Goal: Information Seeking & Learning: Check status

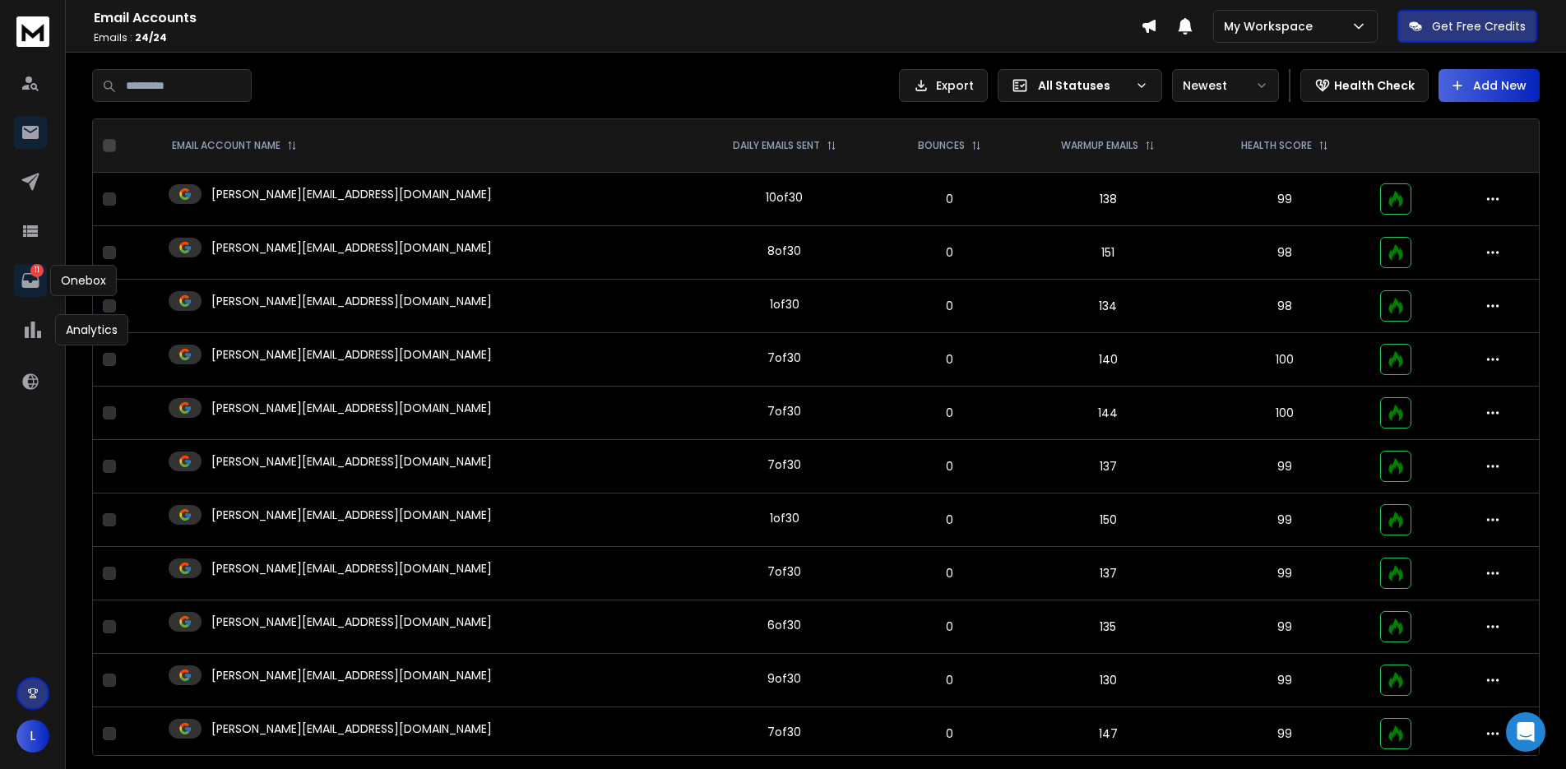
click at [36, 288] on icon at bounding box center [31, 281] width 20 height 20
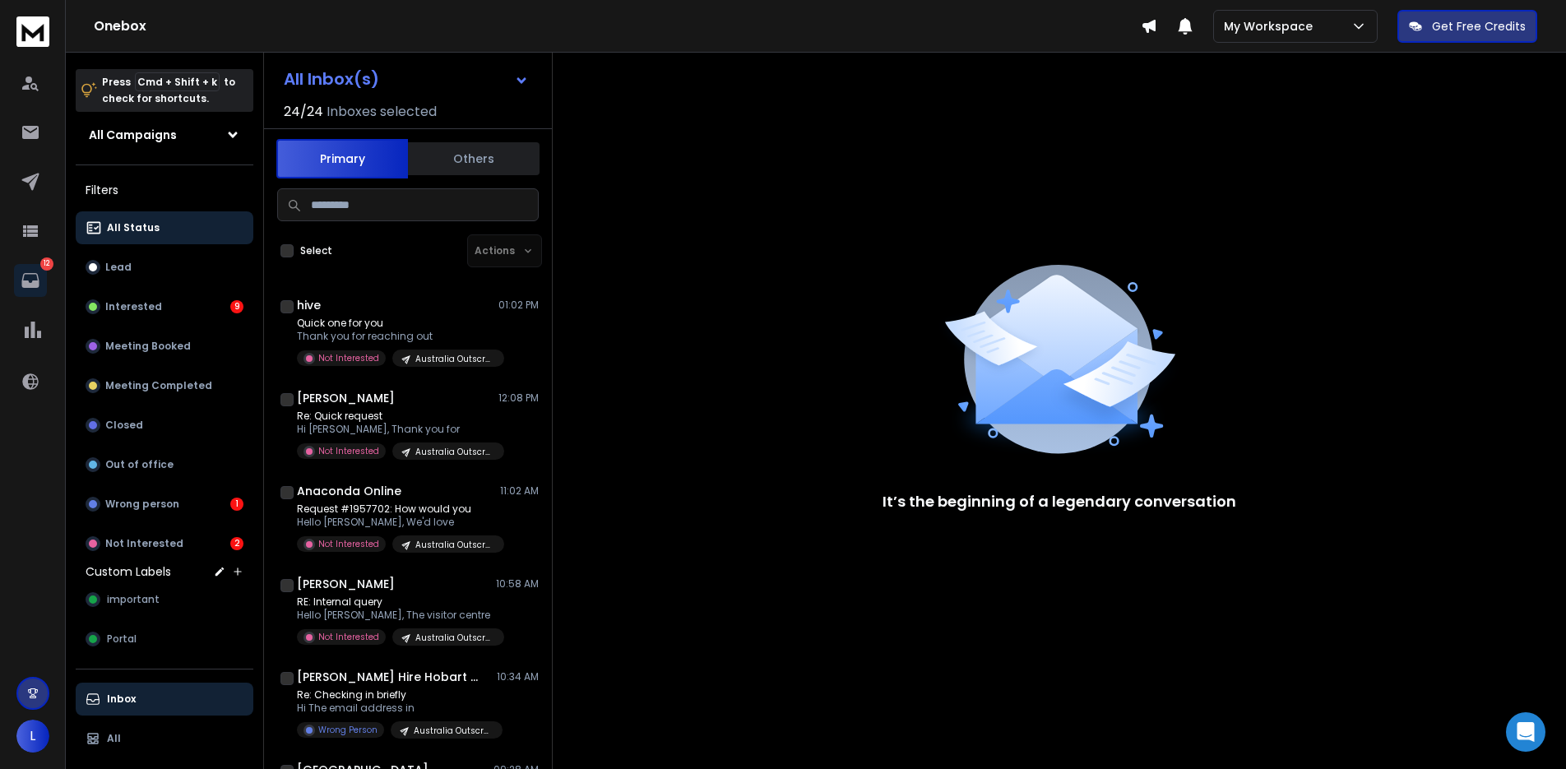
click at [151, 599] on span "important" at bounding box center [133, 599] width 53 height 13
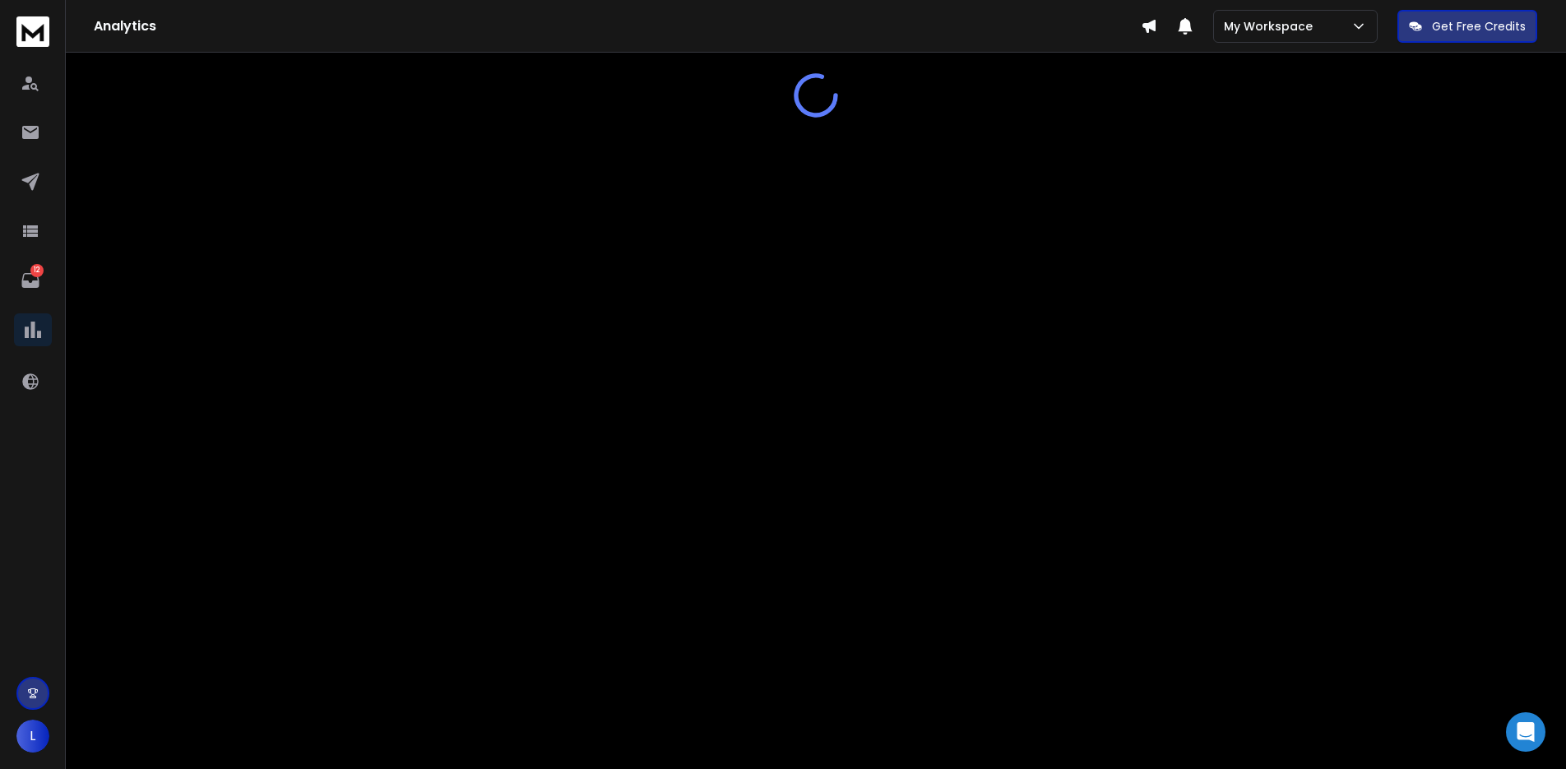
click at [901, 26] on h1 "Analytics" at bounding box center [617, 26] width 1047 height 20
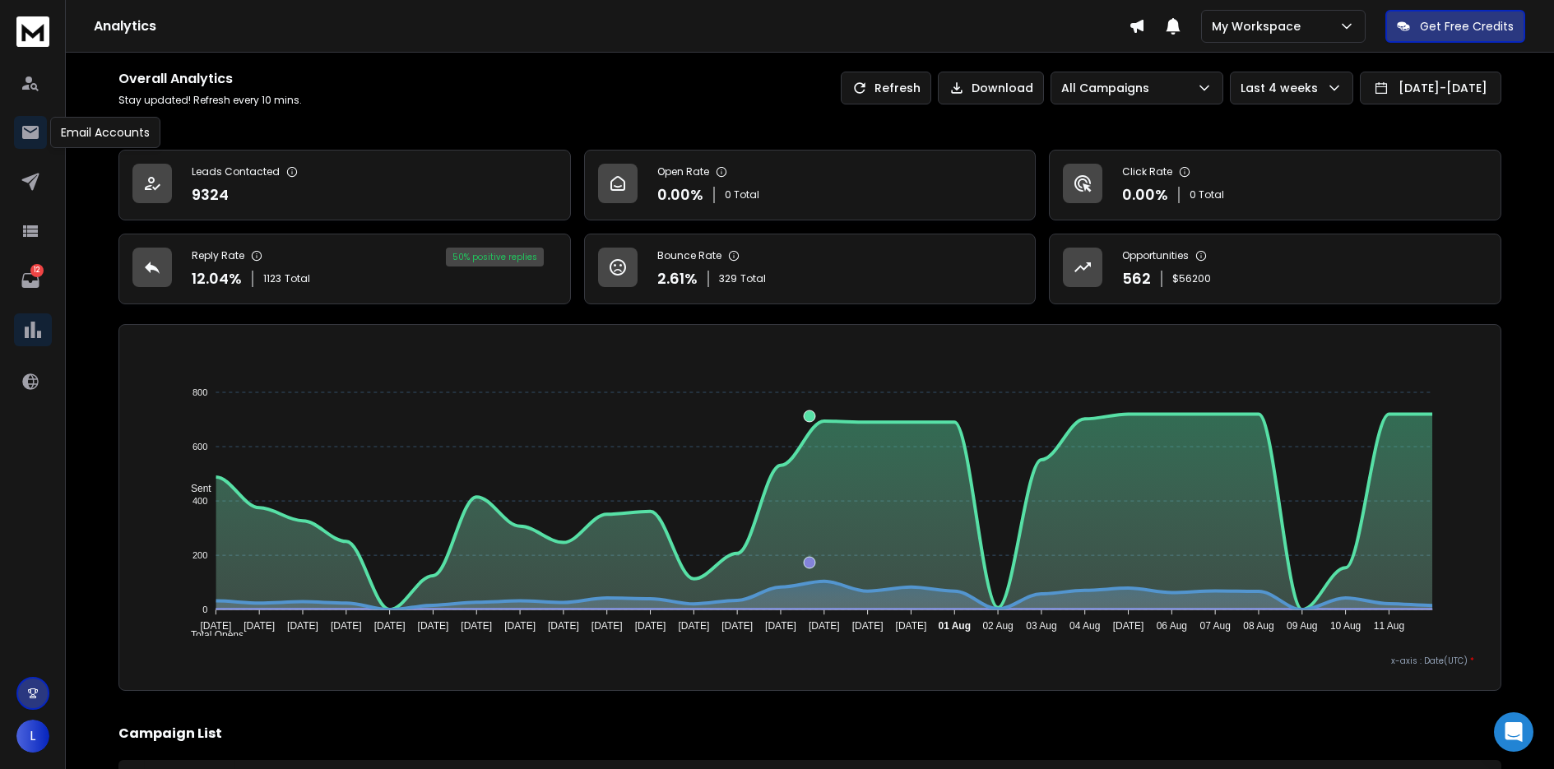
click at [34, 138] on icon at bounding box center [31, 133] width 20 height 20
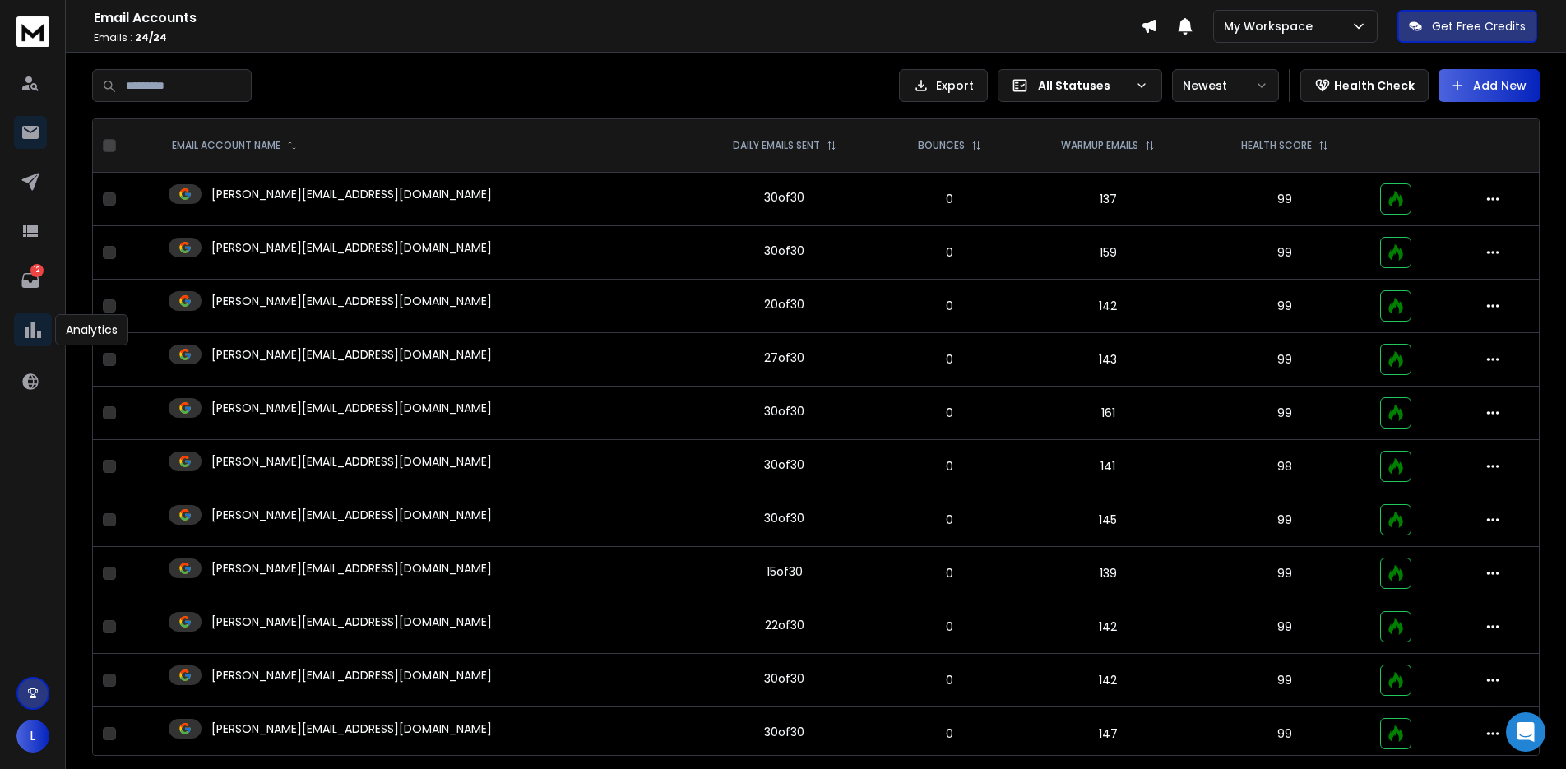
click at [35, 333] on icon at bounding box center [33, 330] width 25 height 25
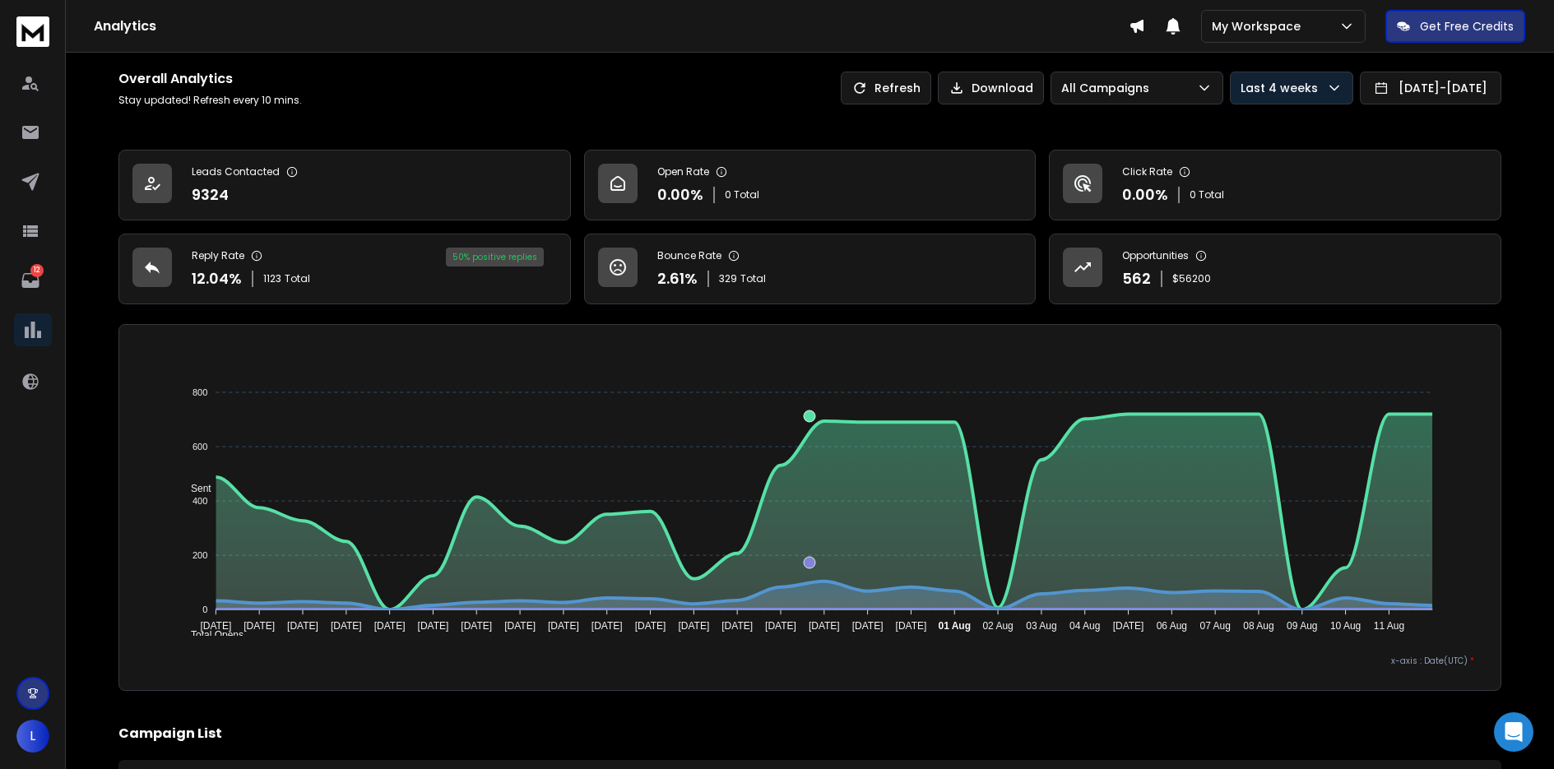
click at [1250, 74] on button "Last 4 weeks" at bounding box center [1291, 88] width 123 height 33
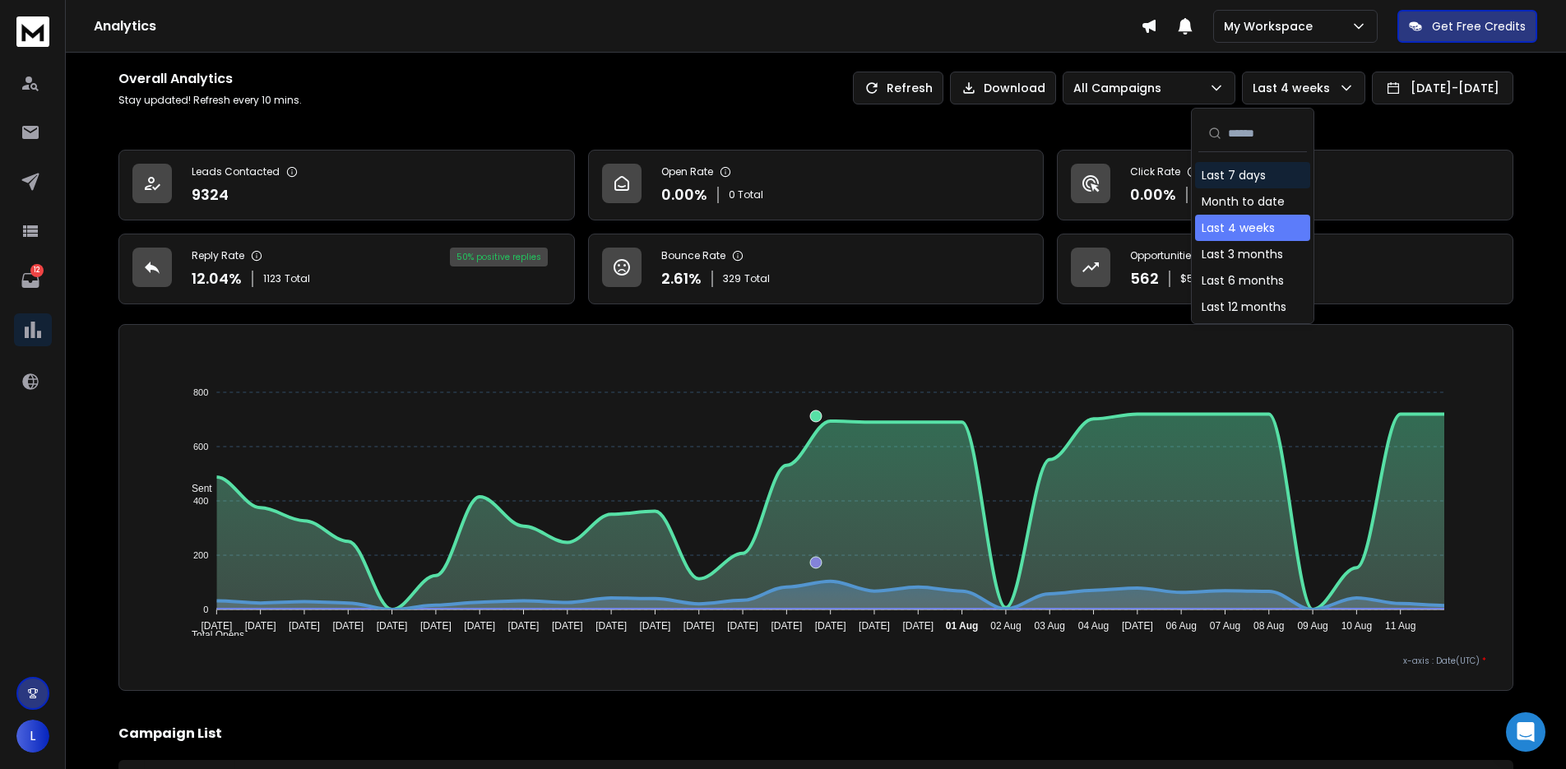
click at [1232, 167] on div "Last 7 days" at bounding box center [1234, 175] width 64 height 16
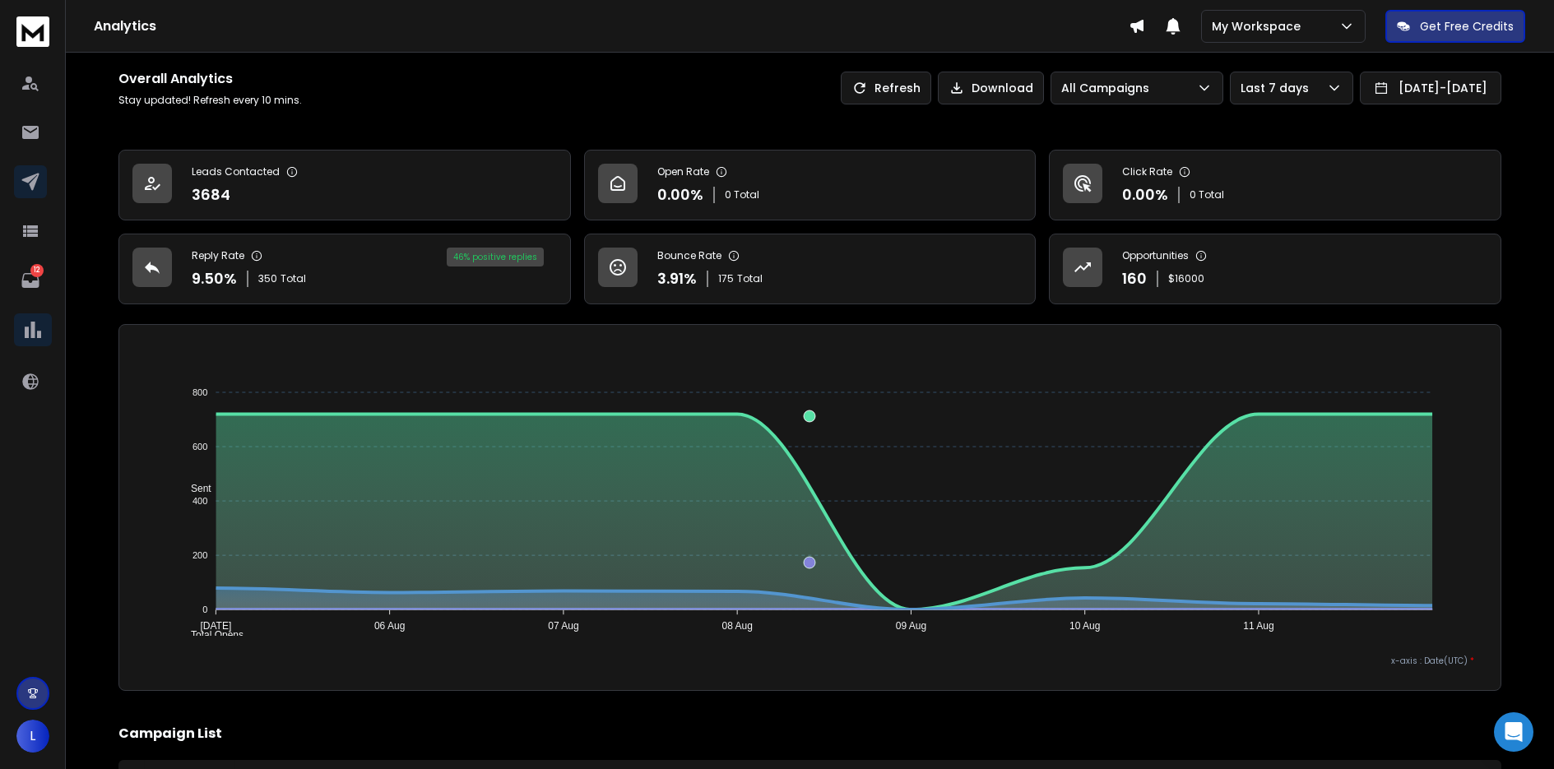
click at [31, 168] on link at bounding box center [30, 181] width 33 height 33
